Goal: Communication & Community: Answer question/provide support

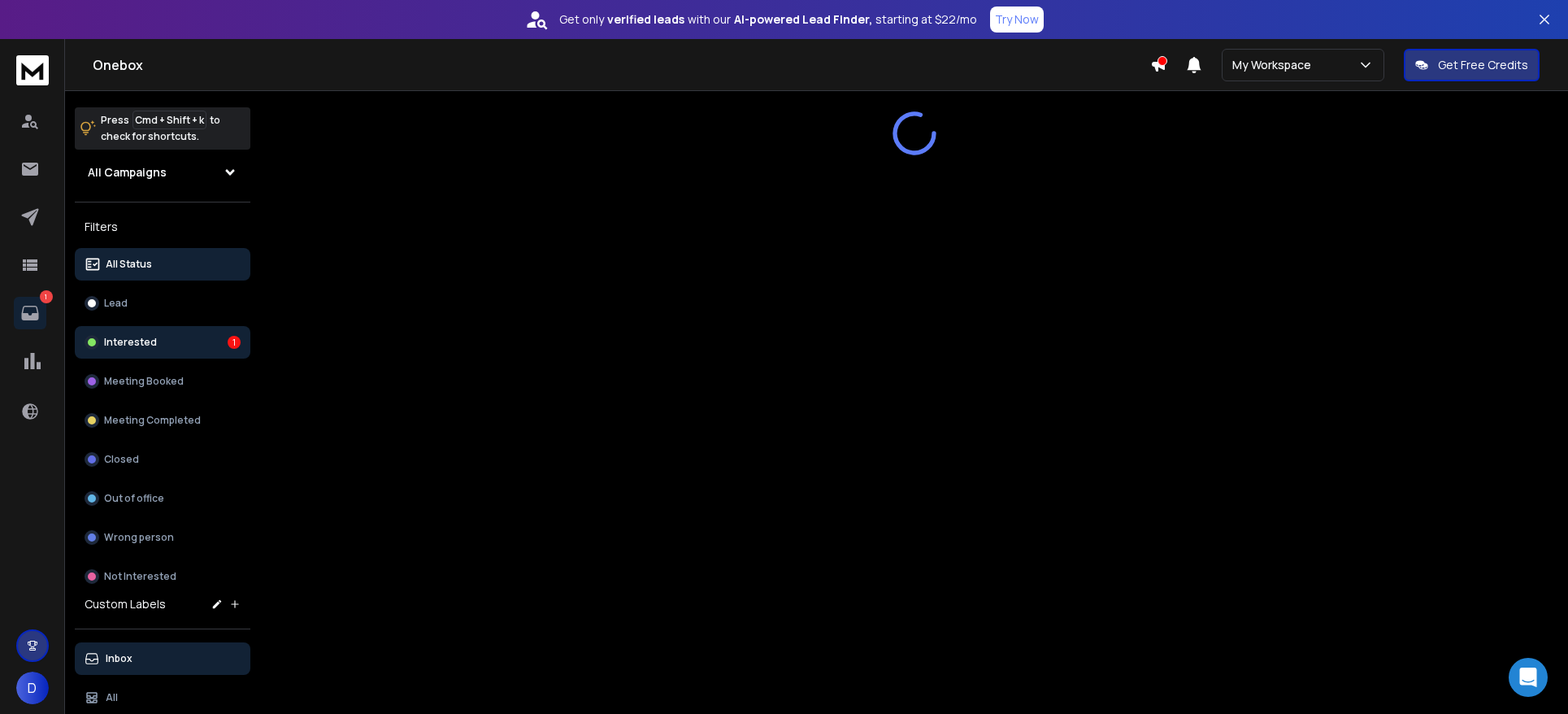
click at [138, 331] on button "Interested 1" at bounding box center [163, 342] width 176 height 33
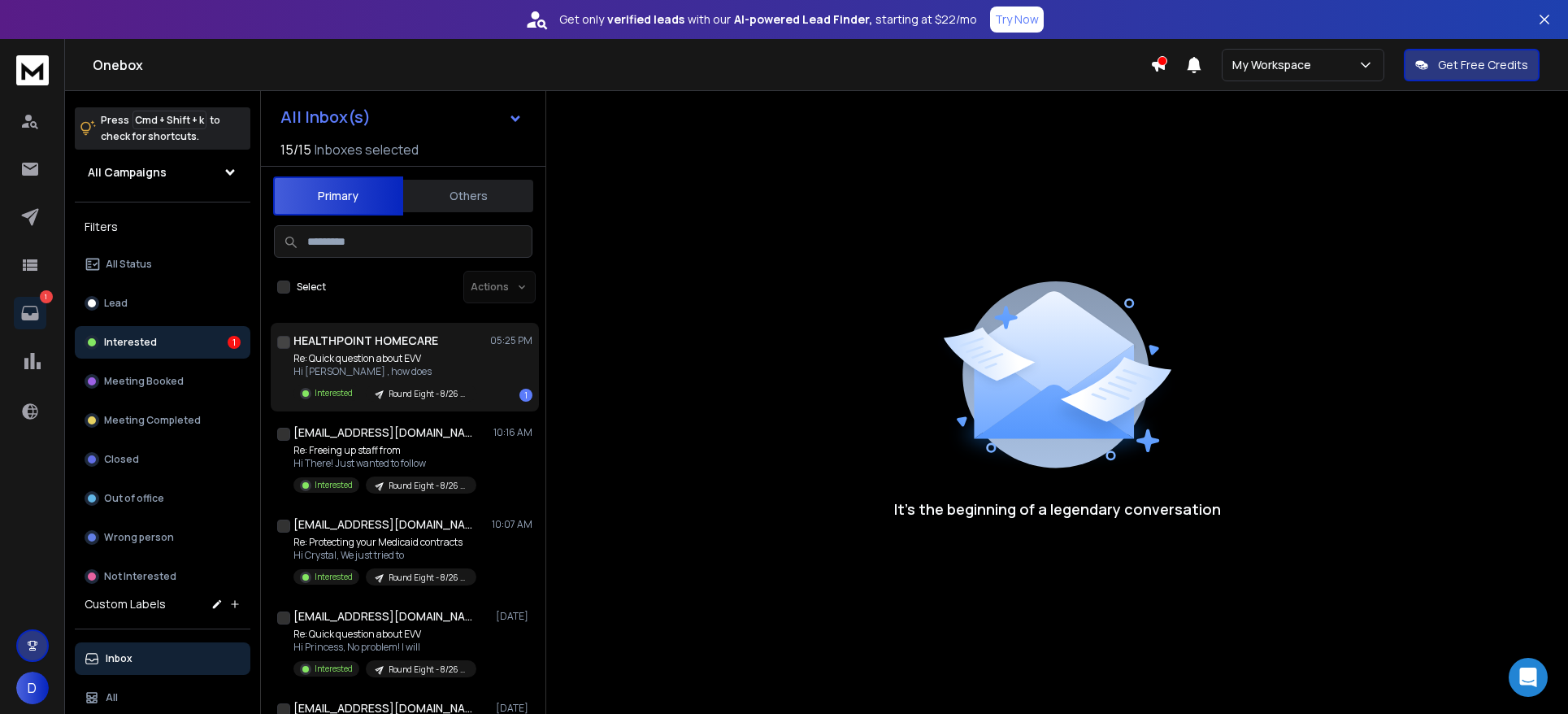
click at [386, 381] on div "Re: Quick question about EVV Hi [PERSON_NAME] , how does Interested Round Eight…" at bounding box center [384, 376] width 183 height 50
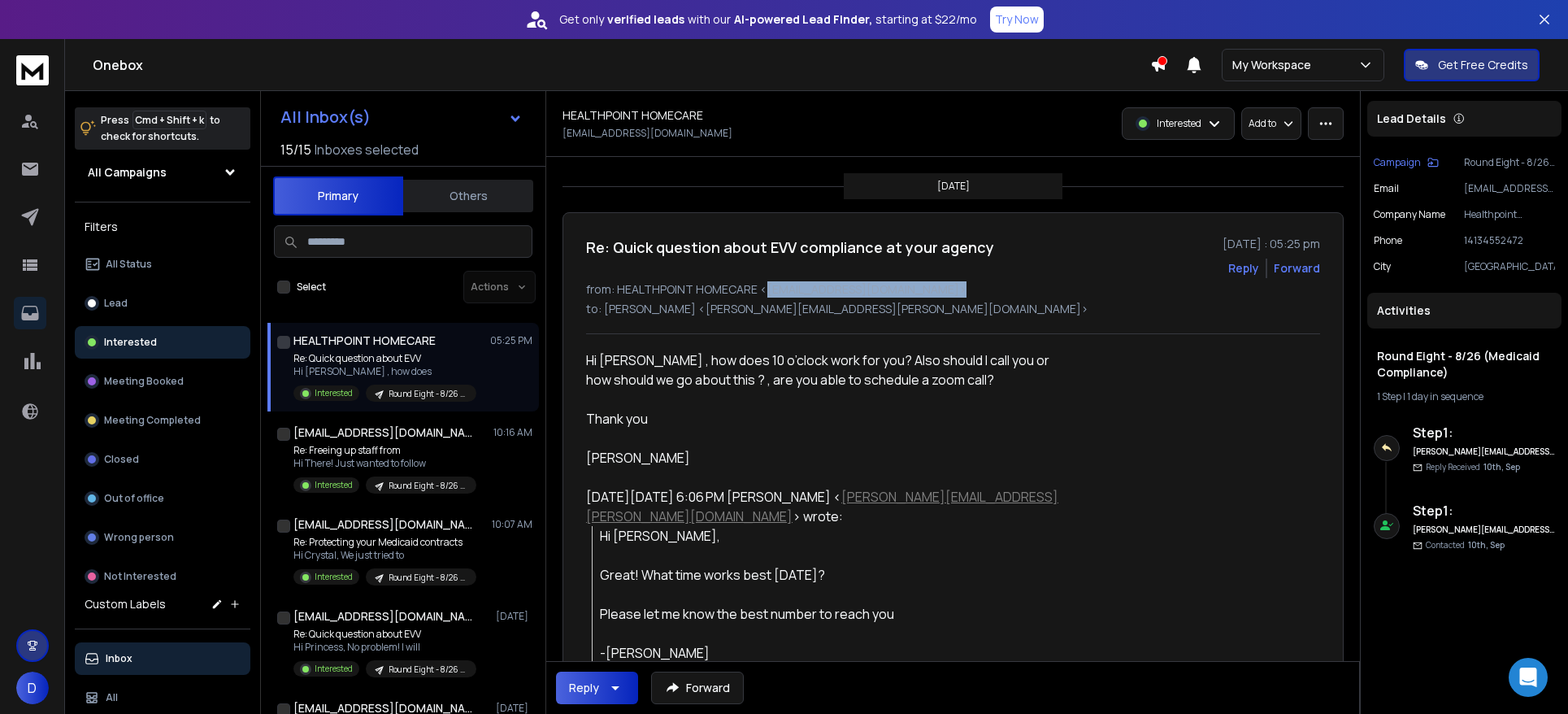
drag, startPoint x: 931, startPoint y: 292, endPoint x: 758, endPoint y: 290, distance: 173.0
click at [758, 290] on p "from: HEALTHPOINT HOMECARE <[EMAIL_ADDRESS][DOMAIN_NAME]>" at bounding box center [953, 289] width 734 height 16
copy p "[EMAIL_ADDRESS][DOMAIN_NAME]"
click at [597, 690] on div "Reply" at bounding box center [584, 688] width 30 height 16
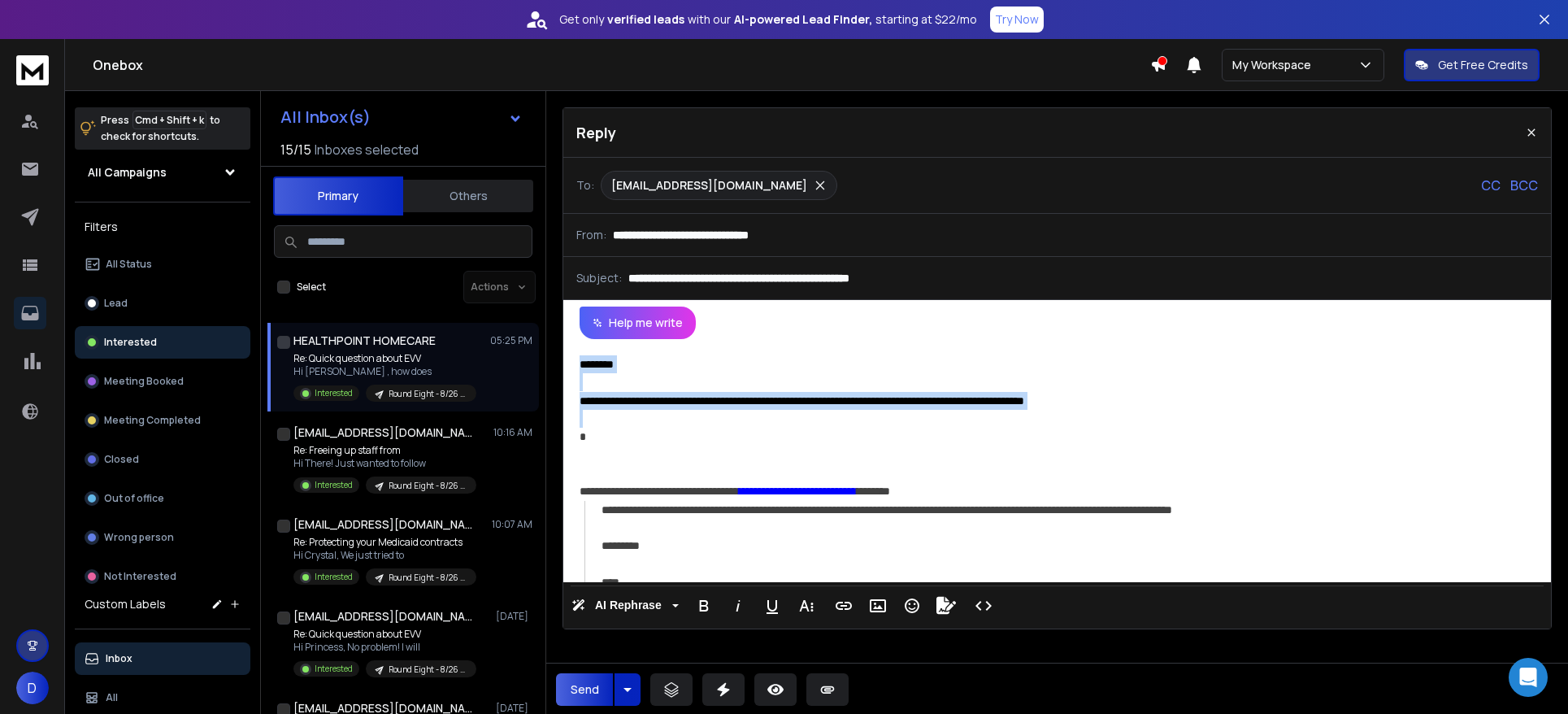
drag, startPoint x: 931, startPoint y: 412, endPoint x: 557, endPoint y: 360, distance: 377.6
click at [557, 360] on div "**********" at bounding box center [1057, 462] width 1022 height 742
click at [627, 607] on span "AI Rephrase" at bounding box center [629, 605] width 73 height 14
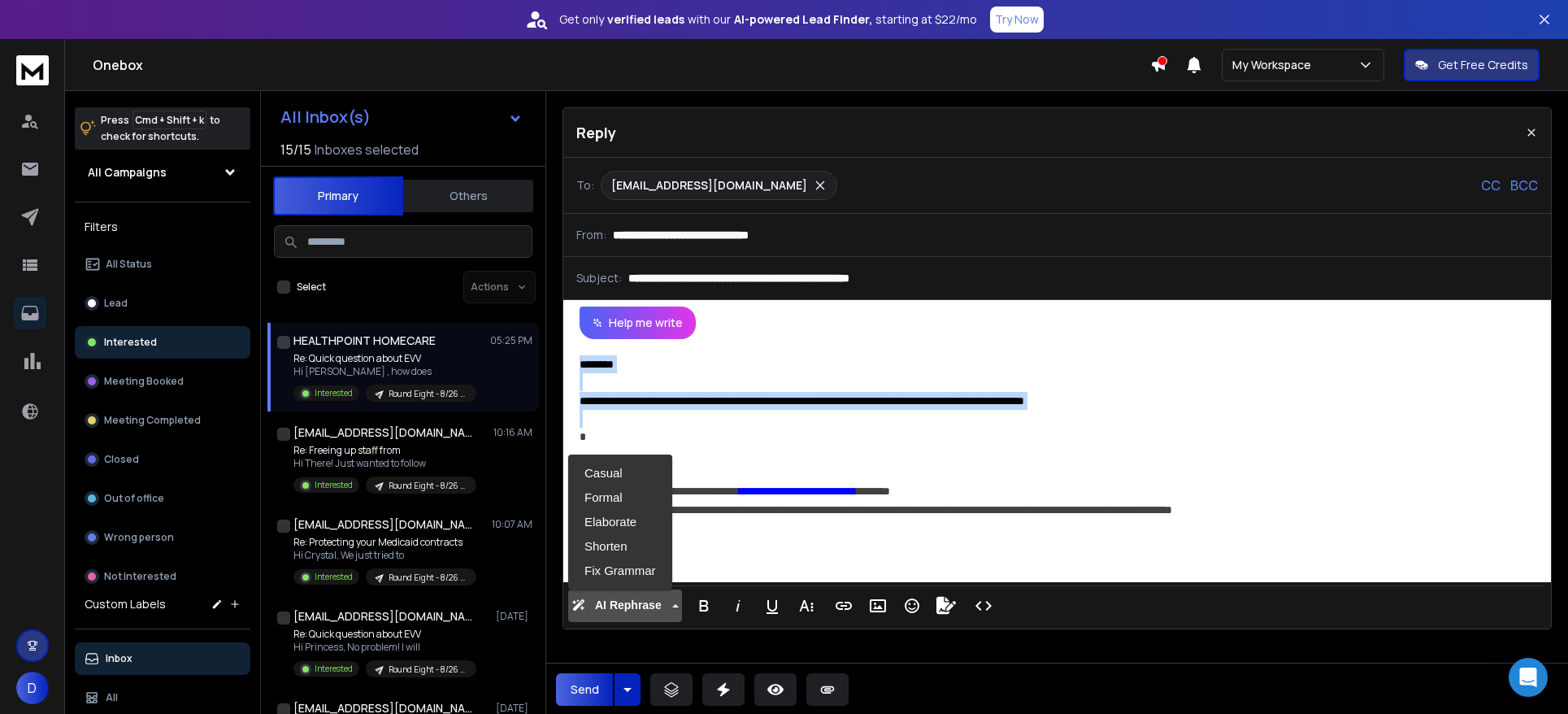
click at [619, 494] on link "Formal" at bounding box center [620, 497] width 104 height 24
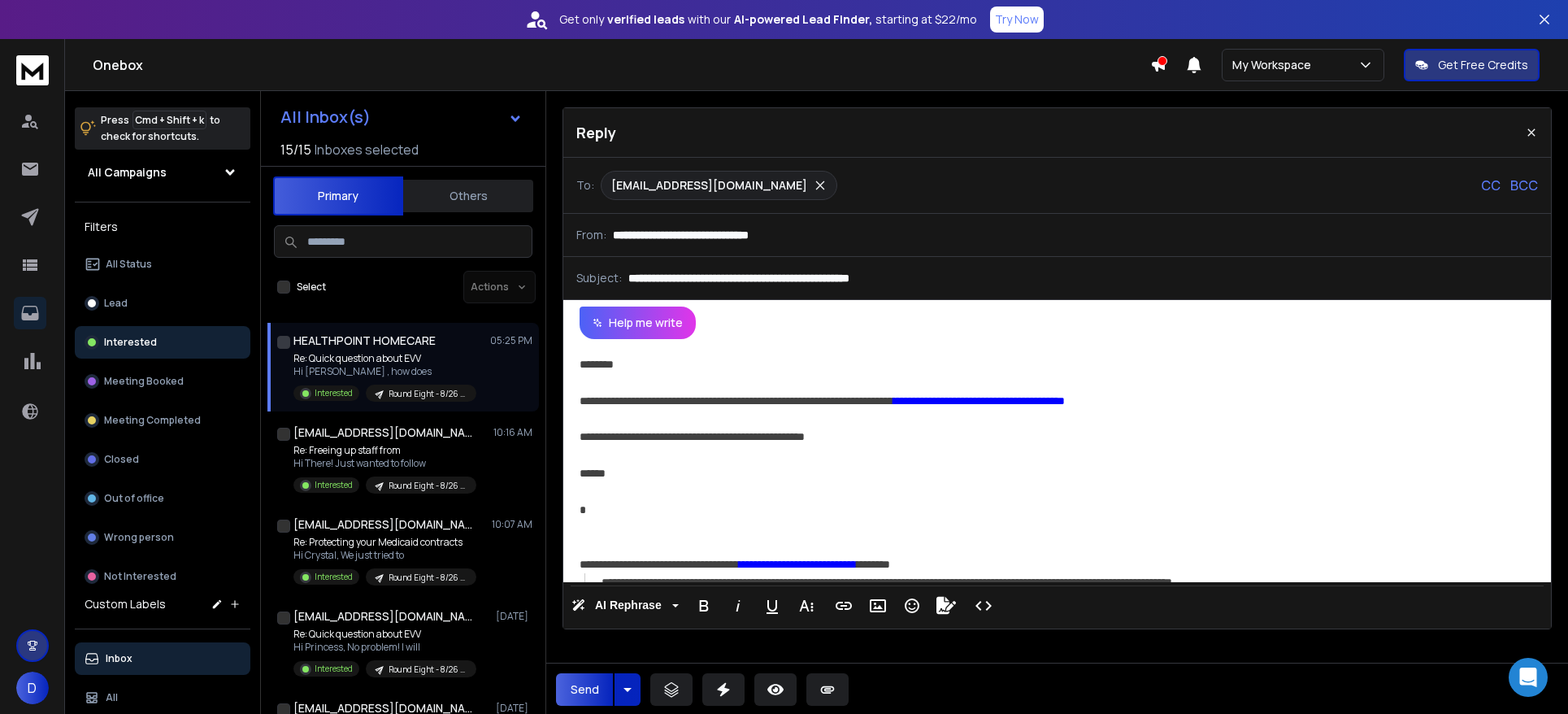
click at [572, 674] on button "Send" at bounding box center [585, 690] width 57 height 33
click at [585, 690] on div "Send" at bounding box center [608, 690] width 105 height 33
